Goal: Navigation & Orientation: Find specific page/section

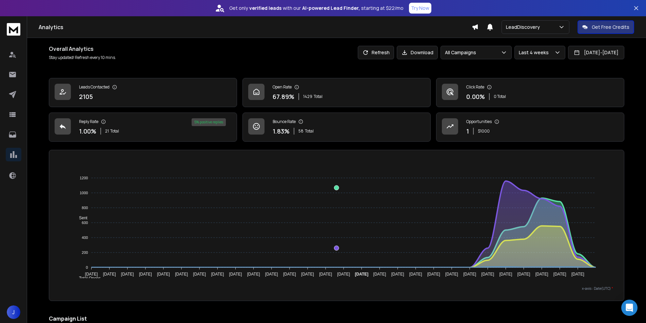
click at [218, 51] on div "Overall Analytics Stay updated! Refresh every 10 mins. Refresh Download All Cam…" at bounding box center [336, 53] width 575 height 16
click at [15, 91] on icon at bounding box center [12, 95] width 8 height 8
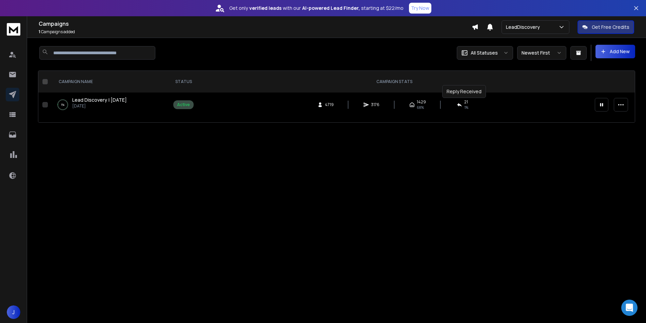
click at [469, 110] on p "21 1 %" at bounding box center [467, 104] width 7 height 11
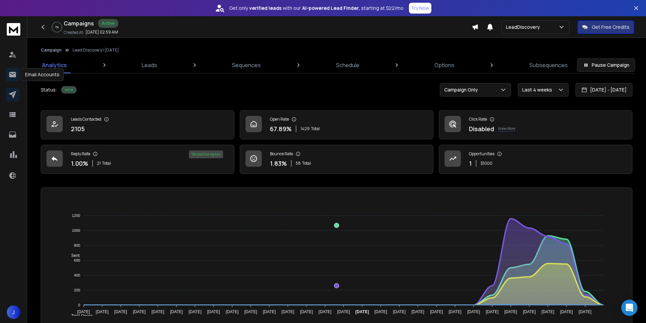
click at [7, 71] on link at bounding box center [13, 75] width 14 height 14
